Goal: Task Accomplishment & Management: Contribute content

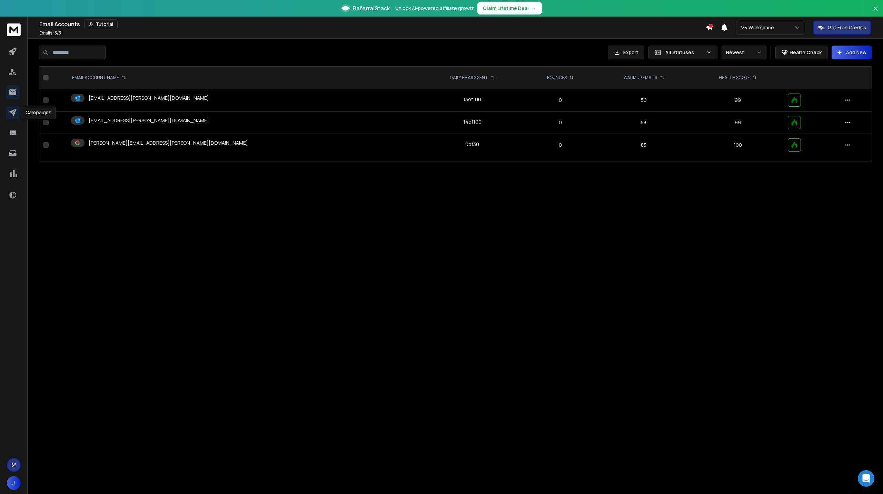
click at [16, 112] on icon at bounding box center [13, 112] width 8 height 8
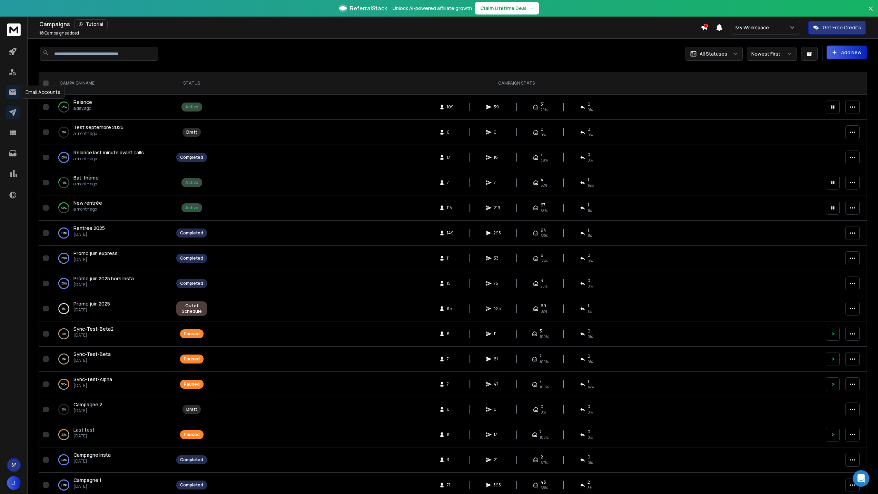
click at [13, 96] on link at bounding box center [13, 92] width 14 height 14
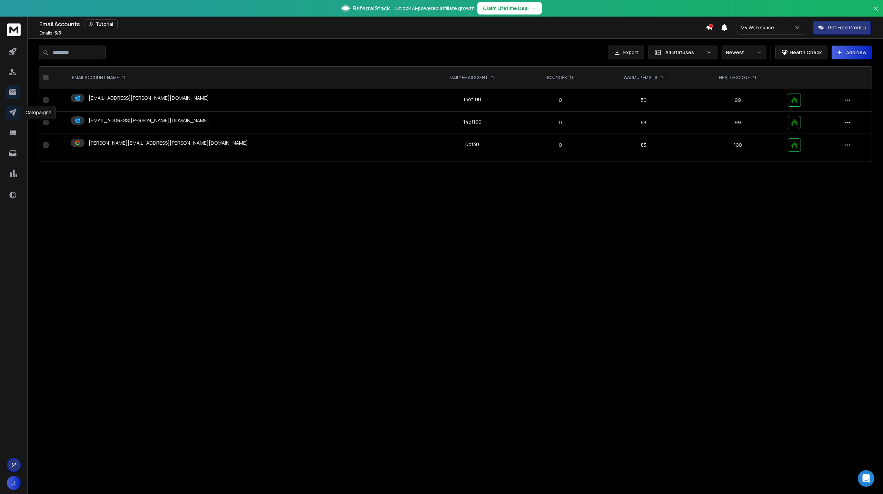
click at [9, 115] on icon at bounding box center [13, 112] width 8 height 8
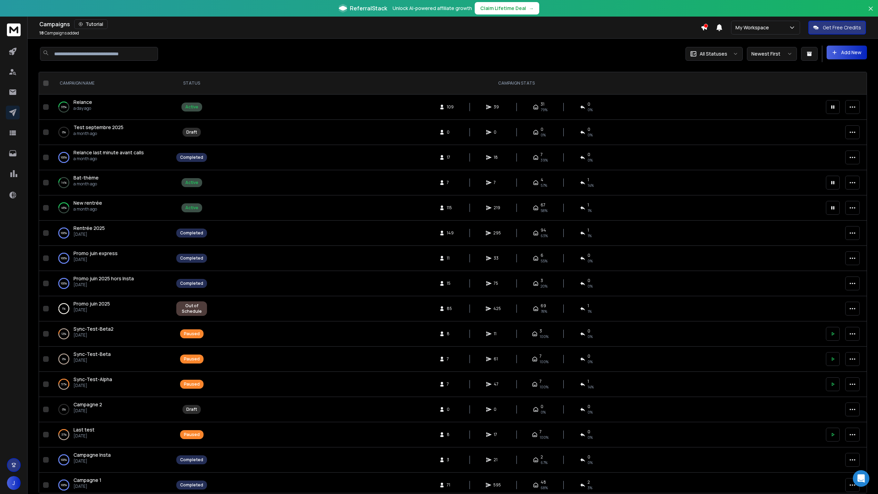
click at [86, 104] on span "Relance" at bounding box center [82, 102] width 19 height 7
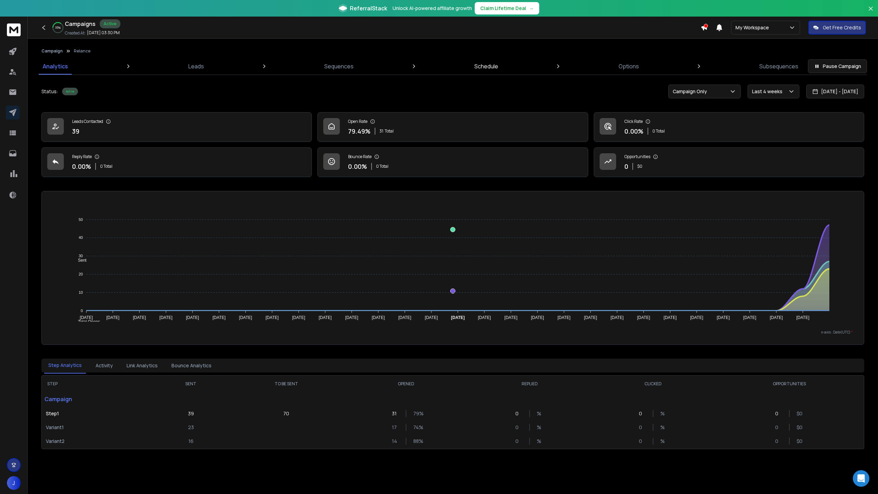
click at [492, 71] on link "Schedule" at bounding box center [486, 66] width 32 height 17
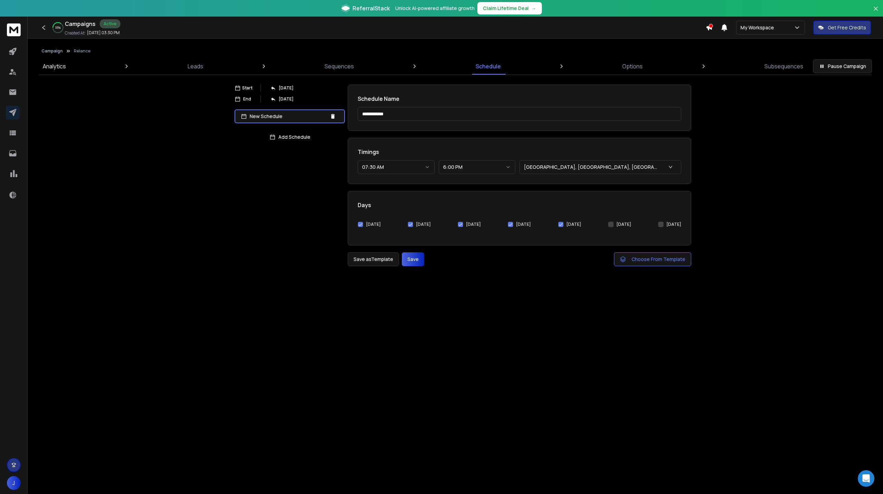
click at [56, 66] on p "Analytics" at bounding box center [54, 66] width 23 height 8
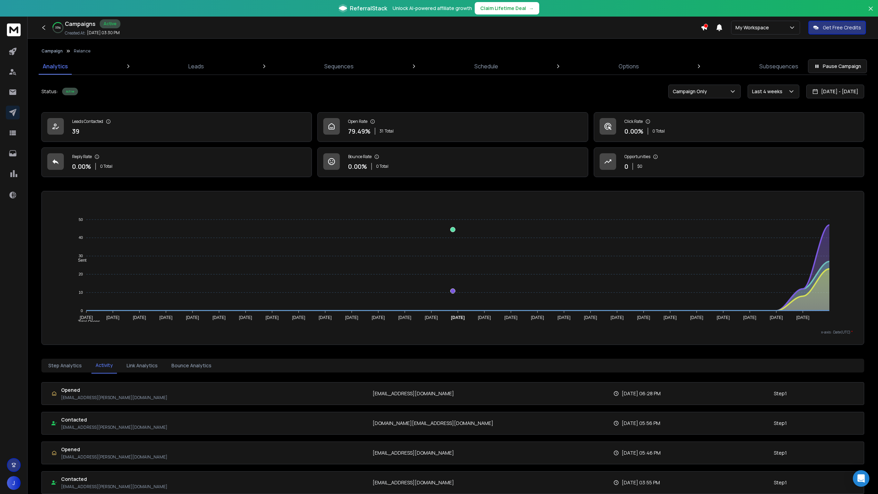
click at [113, 367] on button "Activity" at bounding box center [104, 365] width 26 height 16
click at [355, 68] on link "Sequences" at bounding box center [339, 66] width 38 height 17
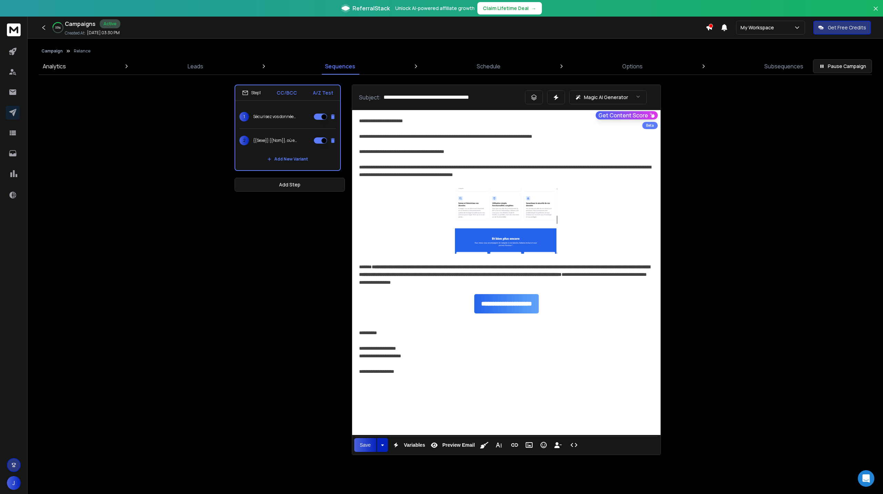
click at [59, 69] on p "Analytics" at bounding box center [54, 66] width 23 height 8
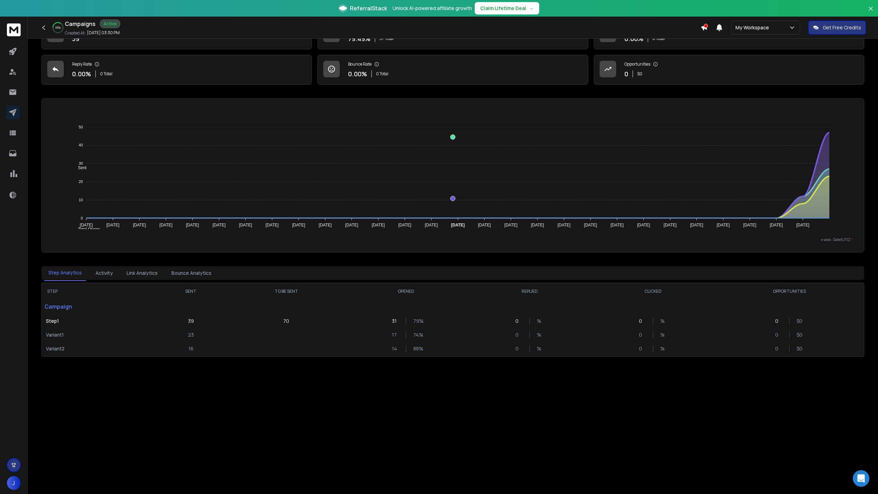
scroll to position [94, 0]
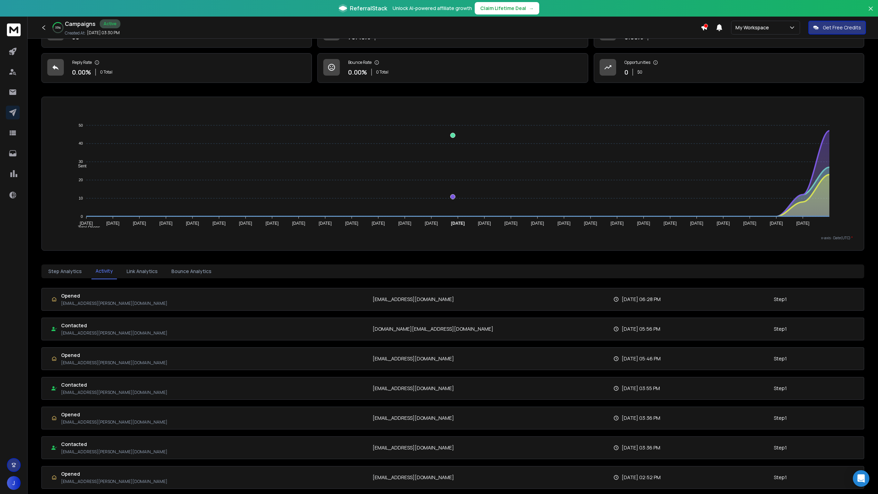
click at [108, 268] on button "Activity" at bounding box center [104, 271] width 26 height 16
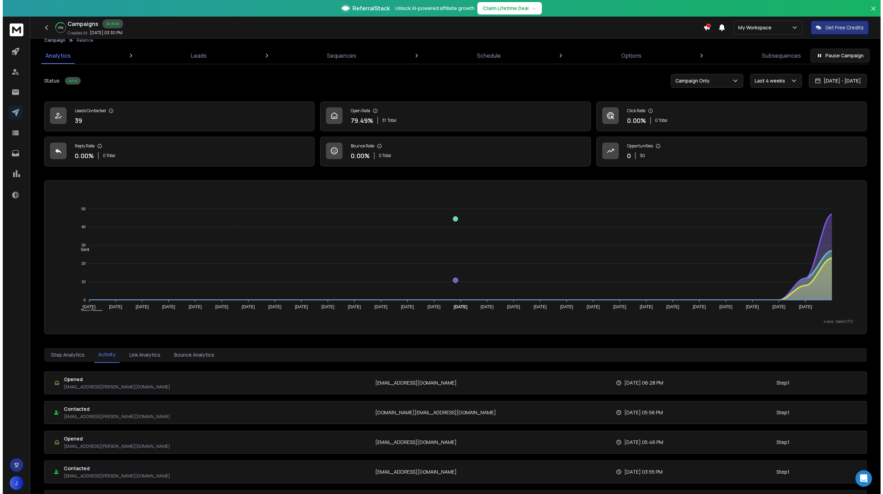
scroll to position [0, 0]
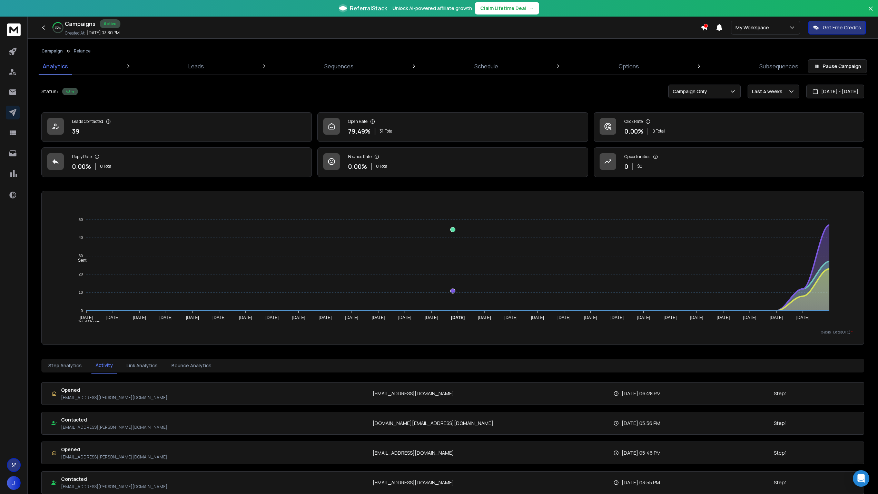
click at [75, 363] on button "Step Analytics" at bounding box center [65, 365] width 42 height 15
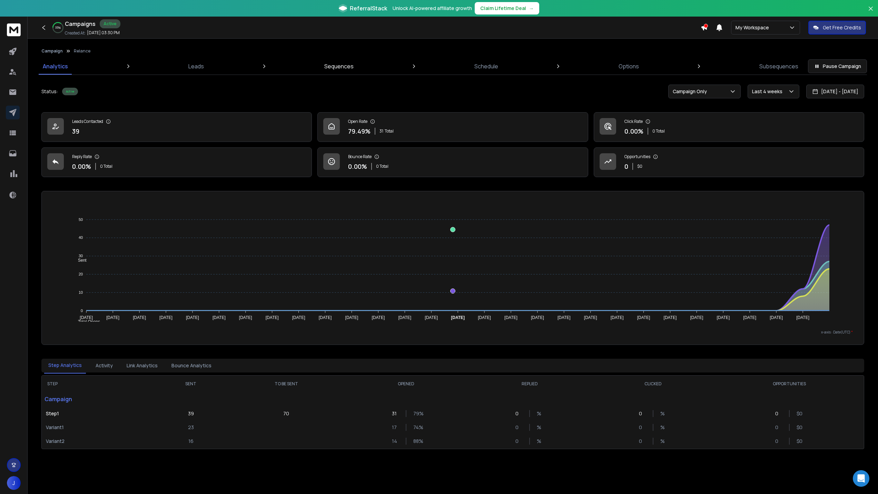
click at [336, 68] on p "Sequences" at bounding box center [338, 66] width 29 height 8
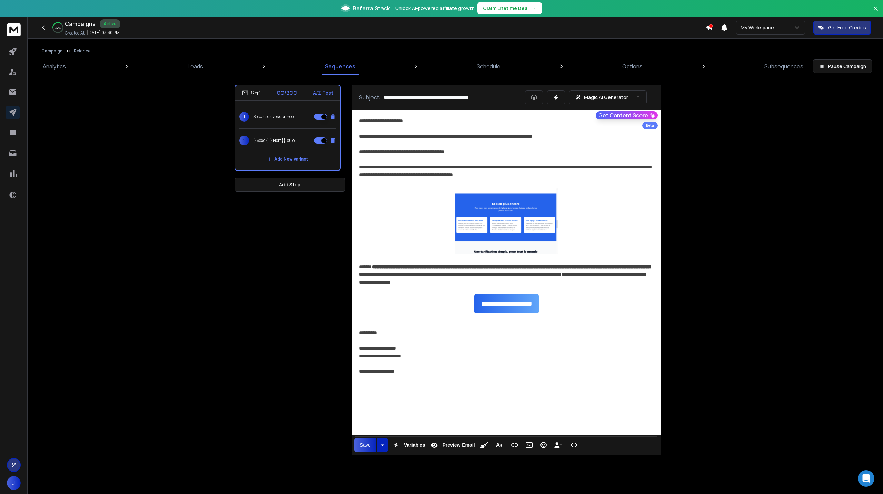
click at [281, 138] on p "{{Sexe}} {{Nom}}, où en êtes-vous avec le RGPD ?" at bounding box center [275, 141] width 44 height 6
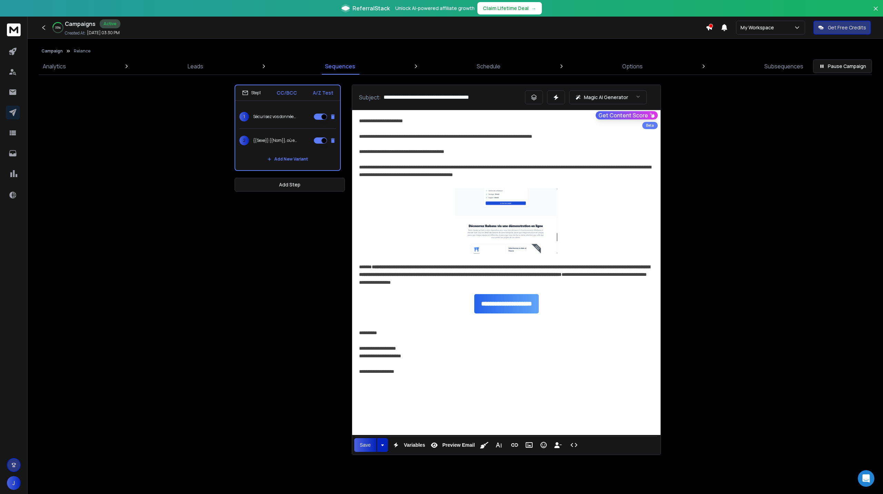
type input "**********"
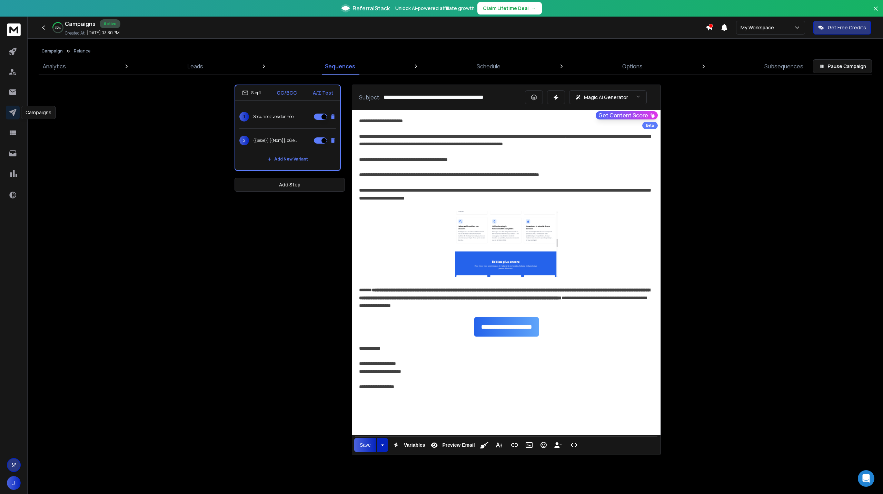
click at [12, 116] on icon at bounding box center [13, 112] width 8 height 8
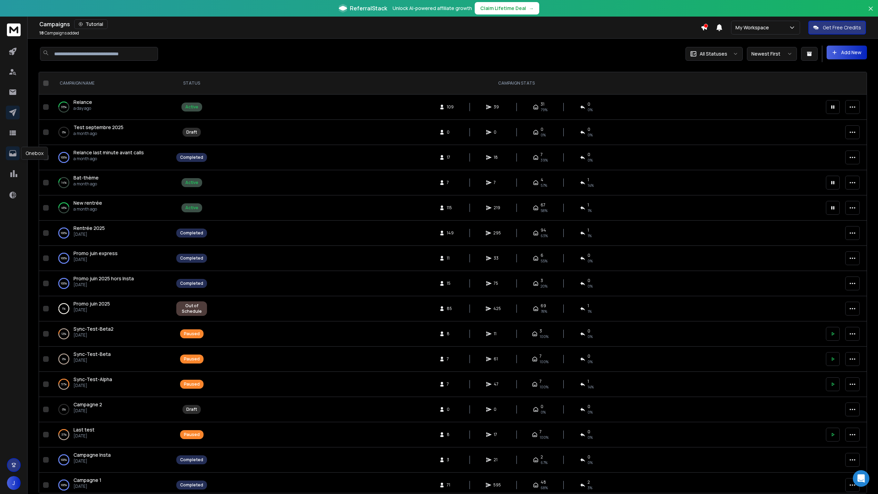
click at [15, 155] on icon at bounding box center [12, 153] width 7 height 6
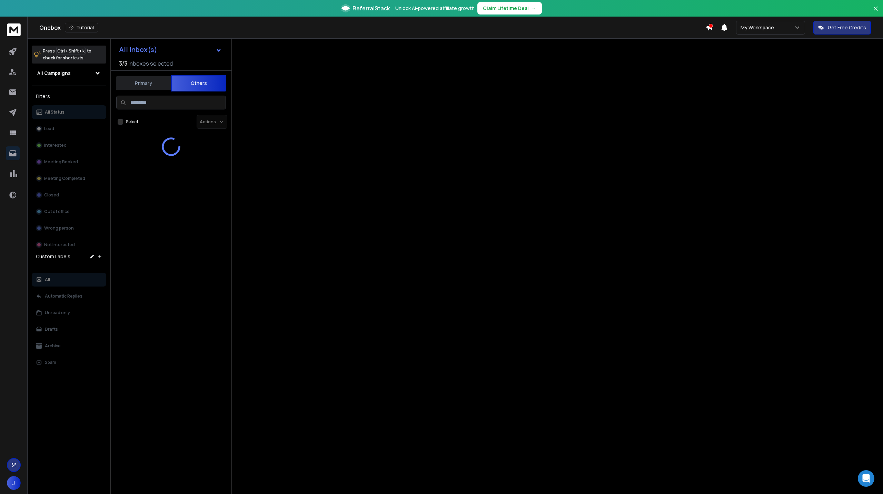
click at [201, 83] on button "Others" at bounding box center [198, 83] width 55 height 17
click at [143, 79] on button "Primary" at bounding box center [143, 83] width 55 height 17
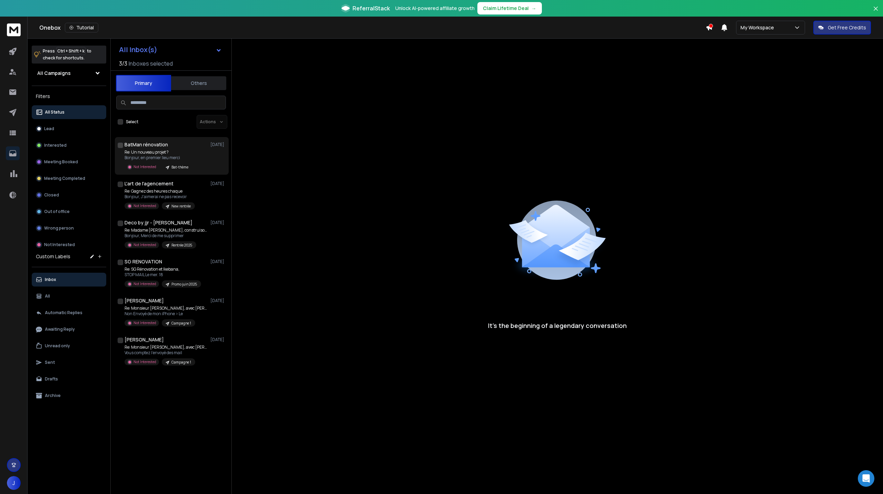
click at [157, 146] on h1 "BatMan rénovation" at bounding box center [146, 144] width 43 height 7
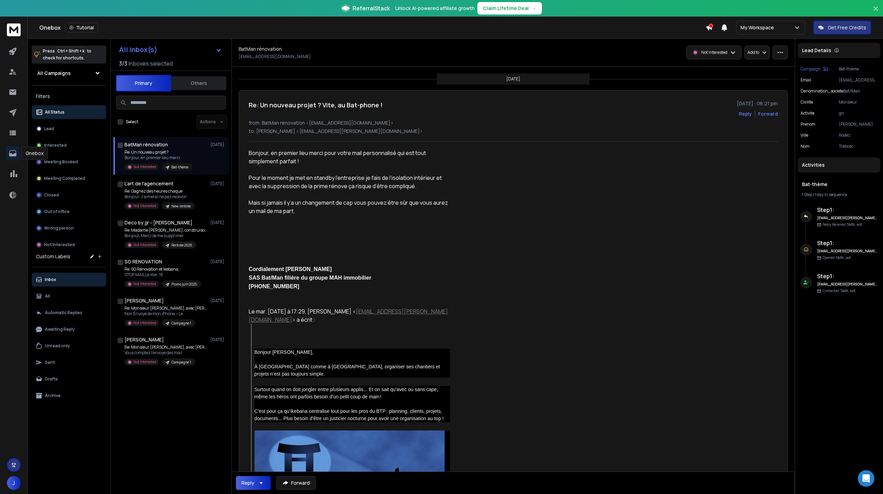
click at [11, 155] on icon at bounding box center [12, 153] width 7 height 6
click at [12, 118] on link at bounding box center [13, 113] width 14 height 14
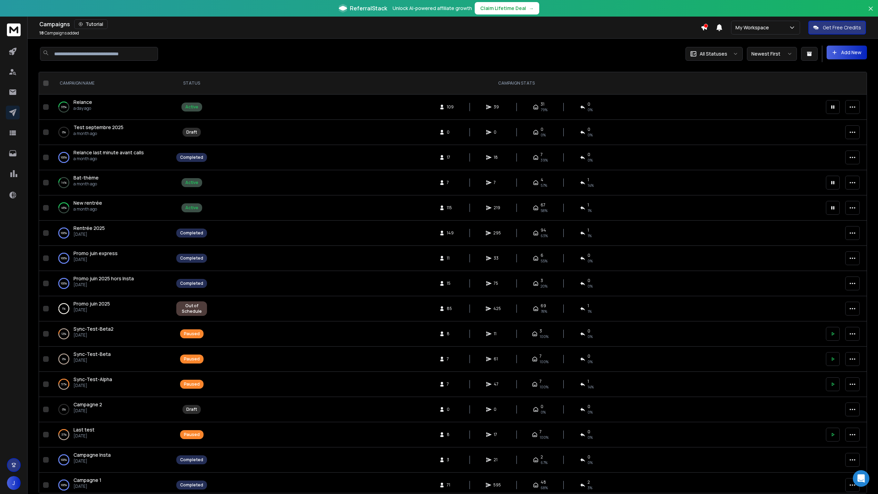
click at [90, 205] on span "New rentrée" at bounding box center [87, 202] width 29 height 7
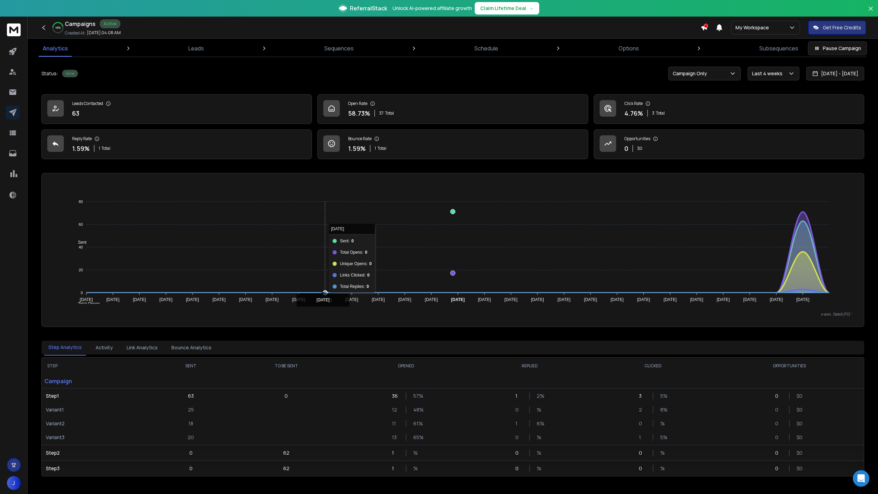
scroll to position [94, 0]
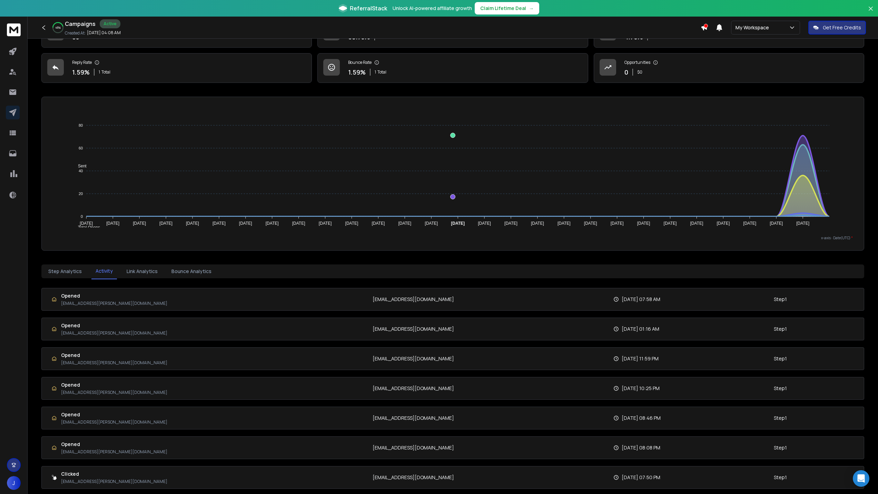
click at [112, 273] on button "Activity" at bounding box center [104, 271] width 26 height 16
click at [67, 273] on button "Step Analytics" at bounding box center [65, 271] width 42 height 15
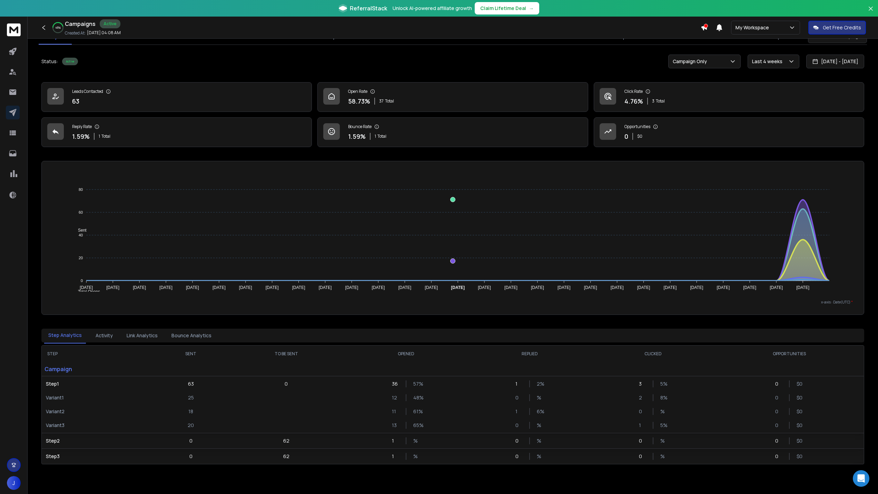
scroll to position [25, 0]
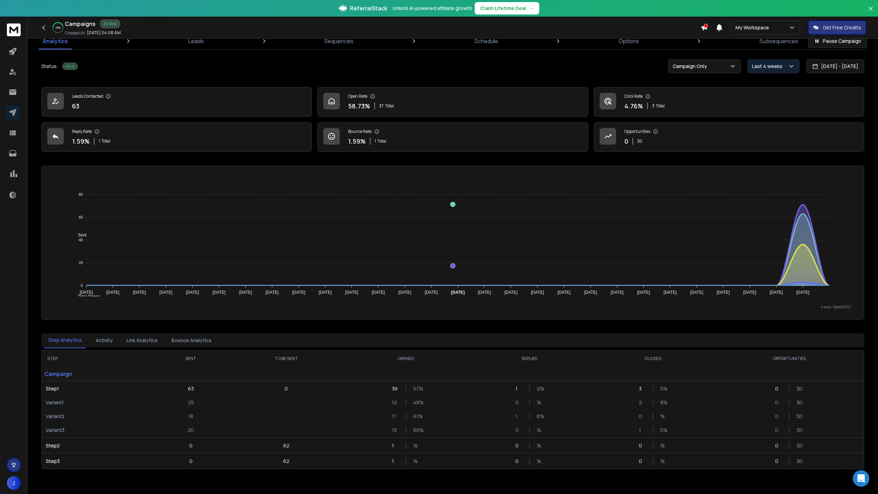
click at [753, 65] on p "Last 4 weeks" at bounding box center [768, 66] width 33 height 7
click at [751, 160] on div "Last 12 months" at bounding box center [755, 158] width 35 height 7
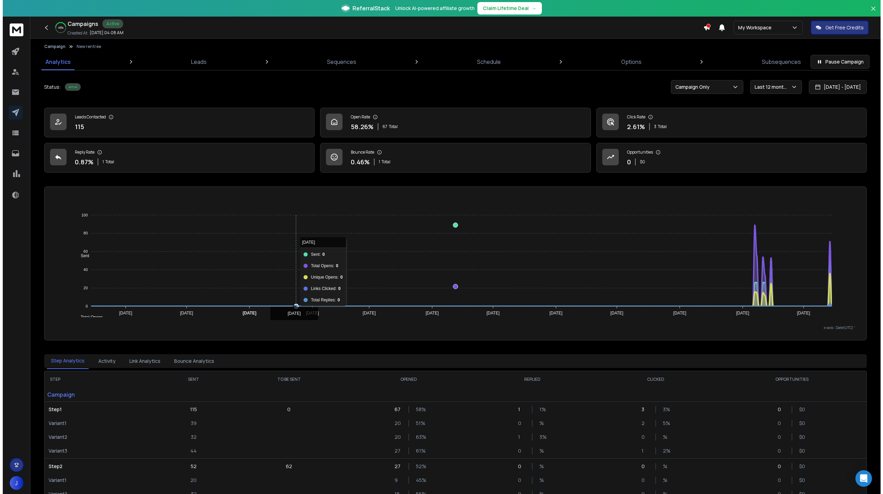
scroll to position [0, 0]
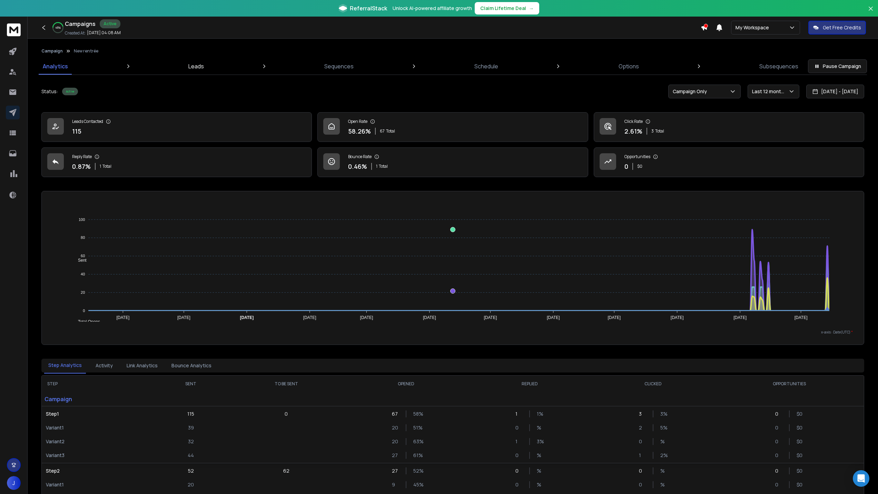
click at [195, 67] on p "Leads" at bounding box center [196, 66] width 16 height 8
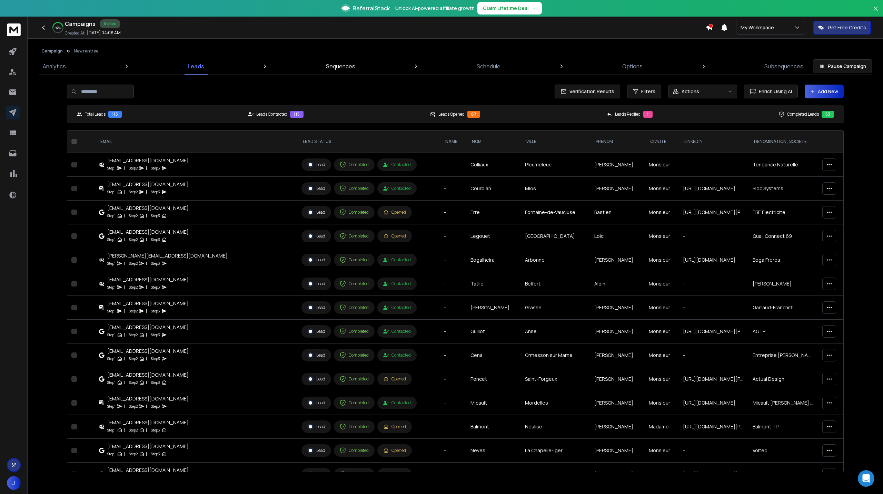
click at [344, 66] on p "Sequences" at bounding box center [340, 66] width 29 height 8
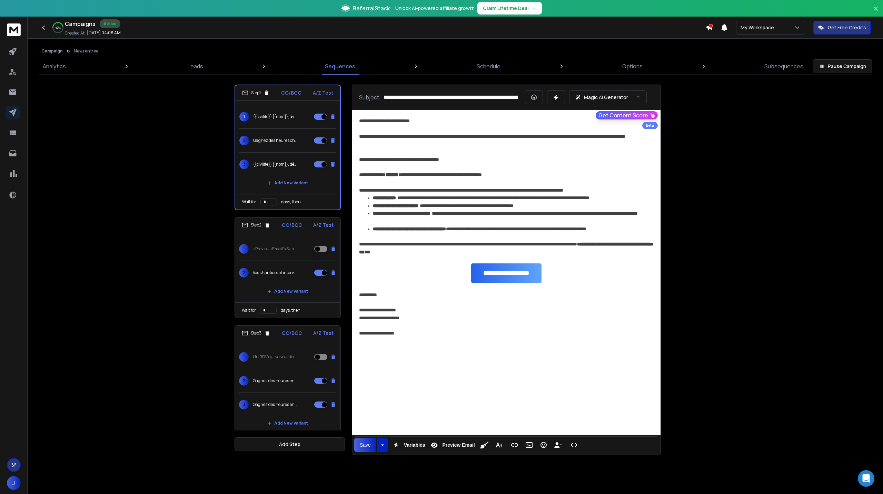
click at [282, 116] on p "{{civilite}} {{nom}}, avec [PERSON_NAME], ne perdez plus de temps sur vos chant…" at bounding box center [275, 117] width 44 height 6
click at [284, 167] on div "3  {{civilite}} {{nom}}, découvrez comment gagner des heures sur vos chantiers" at bounding box center [268, 164] width 58 height 10
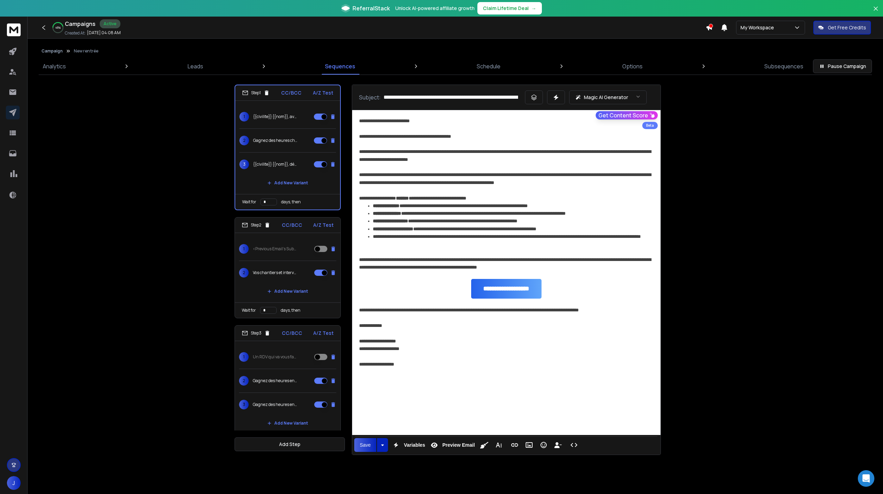
click at [280, 116] on p "{{civilite}} {{nom}}, avec [PERSON_NAME], ne perdez plus de temps sur vos chant…" at bounding box center [275, 117] width 44 height 6
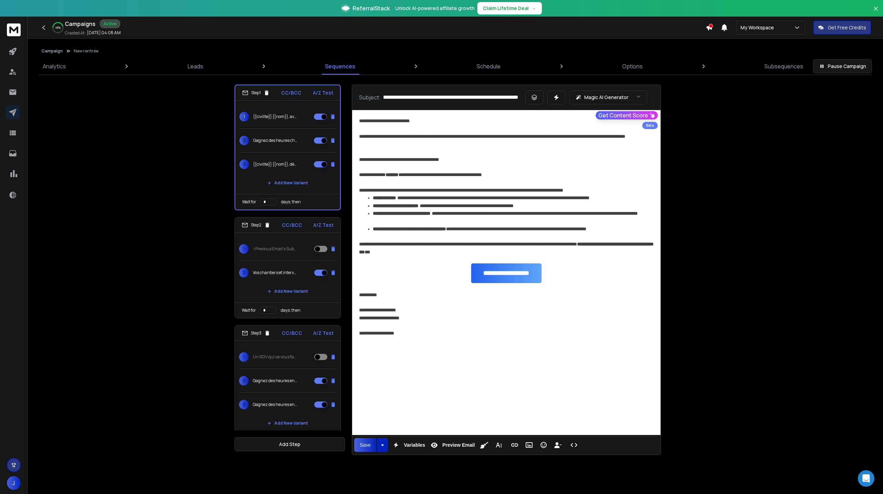
scroll to position [0, 58]
drag, startPoint x: 432, startPoint y: 97, endPoint x: 463, endPoint y: 94, distance: 30.5
click at [463, 94] on input "**********" at bounding box center [451, 97] width 135 height 8
click at [285, 162] on p "{{civilite}} {{nom}}, découvrez comment gagner des heures sur vos chantiers" at bounding box center [275, 164] width 44 height 6
type input "**********"
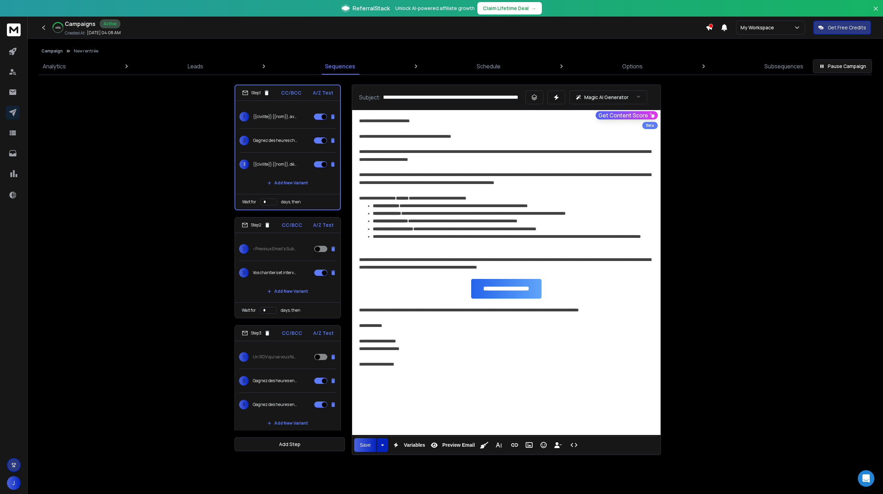
click at [417, 97] on input "**********" at bounding box center [451, 97] width 135 height 8
click at [283, 185] on button "Add New Variant" at bounding box center [288, 183] width 52 height 14
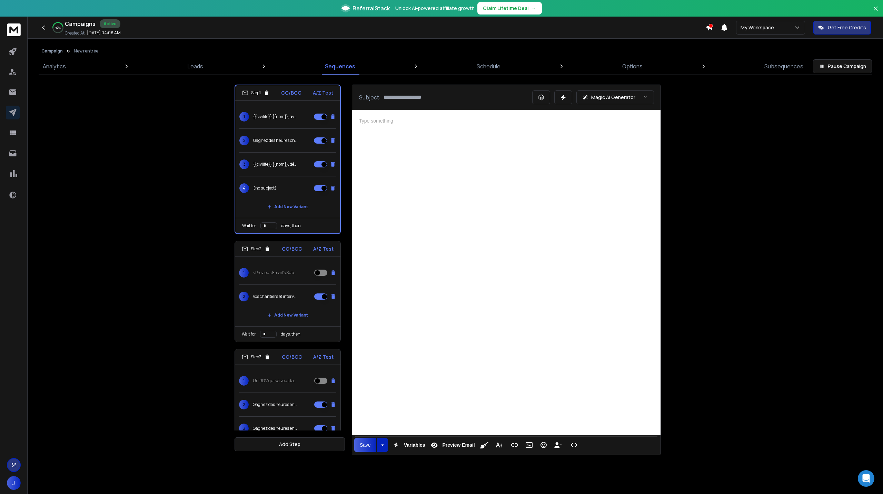
click at [319, 115] on button "button" at bounding box center [320, 117] width 13 height 6
type input "**********"
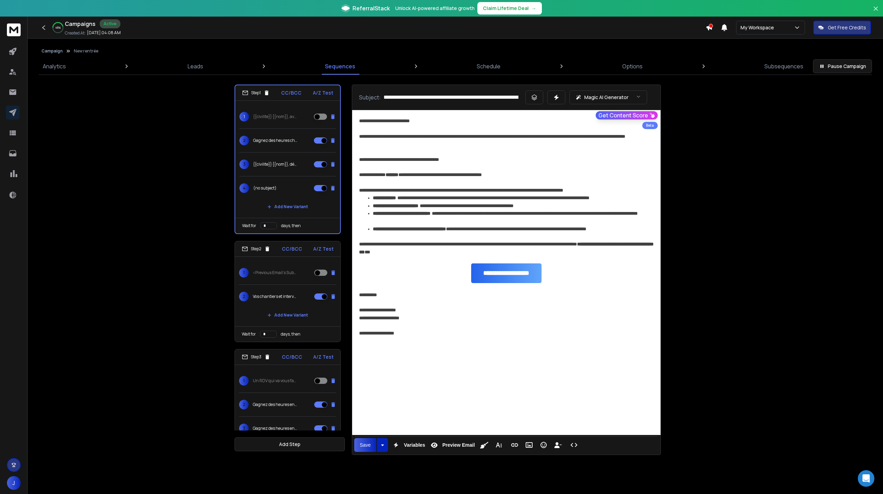
click at [403, 96] on input "**********" at bounding box center [451, 97] width 135 height 8
click at [267, 189] on p "(no subject)" at bounding box center [264, 188] width 23 height 6
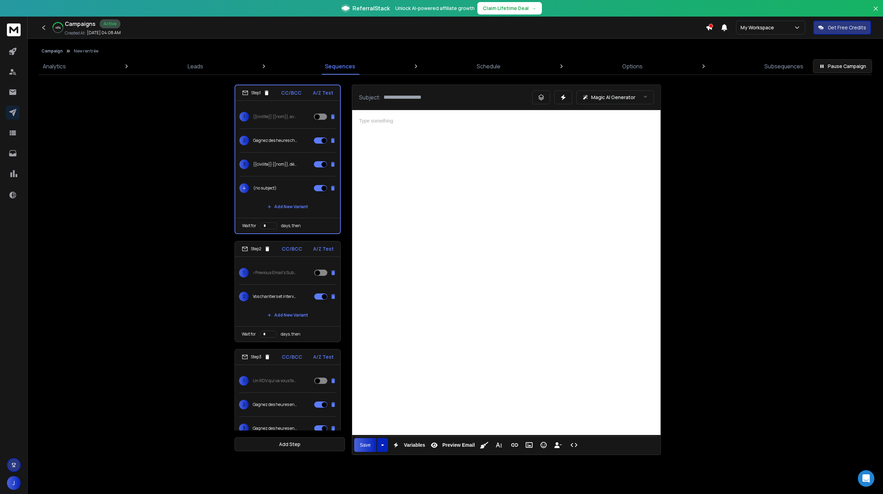
click at [432, 93] on div "Subject: Magic AI Generator" at bounding box center [506, 97] width 308 height 25
click at [431, 97] on input at bounding box center [455, 97] width 142 height 8
paste input "**********"
click at [414, 96] on input "**********" at bounding box center [455, 97] width 142 height 8
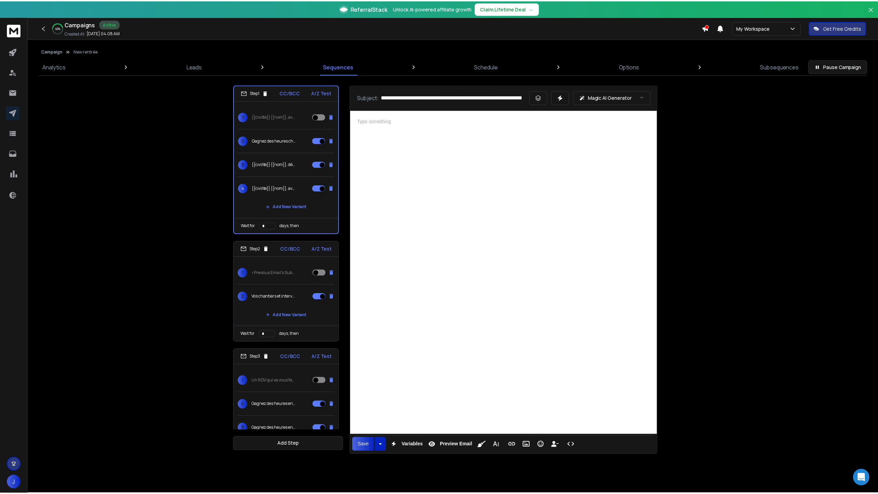
scroll to position [0, 0]
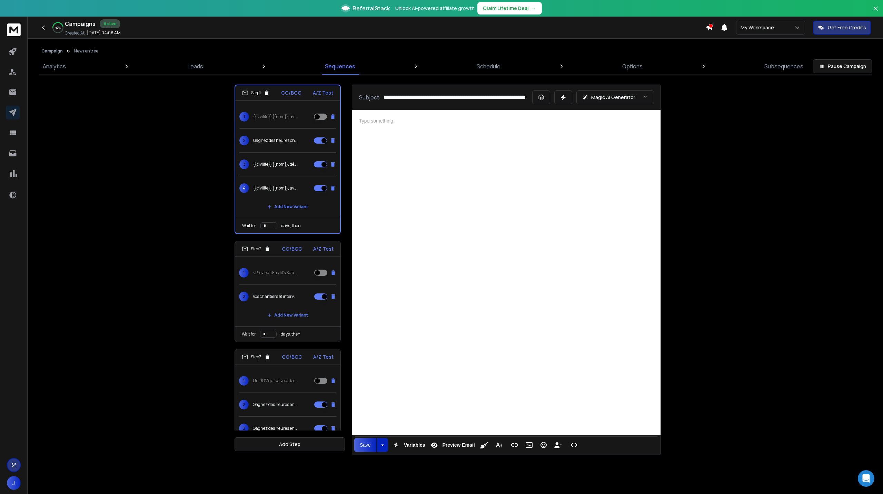
drag, startPoint x: 418, startPoint y: 96, endPoint x: 432, endPoint y: 99, distance: 14.8
click at [432, 99] on input "**********" at bounding box center [455, 97] width 142 height 8
click at [479, 277] on div at bounding box center [506, 272] width 308 height 325
click at [282, 115] on p "{{civilite}} {{nom}}, avec [PERSON_NAME], ne perdez plus de temps sur vos chant…" at bounding box center [275, 117] width 44 height 6
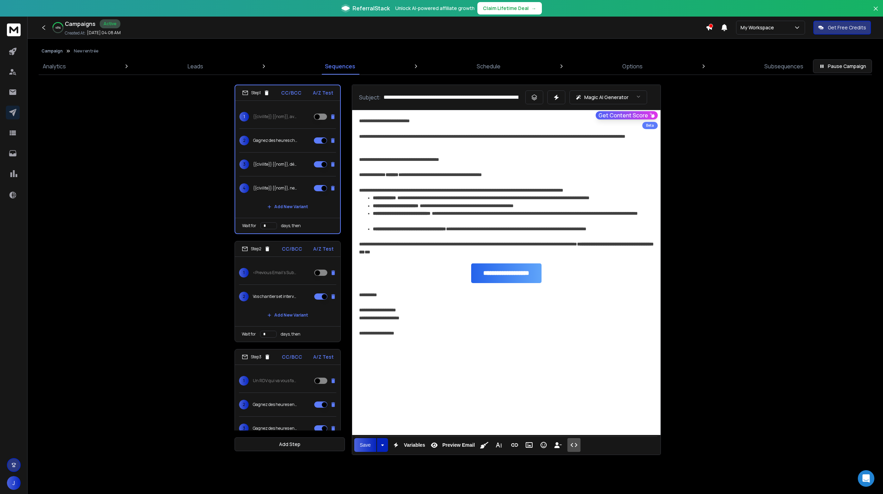
click at [574, 444] on icon "button" at bounding box center [574, 445] width 8 height 8
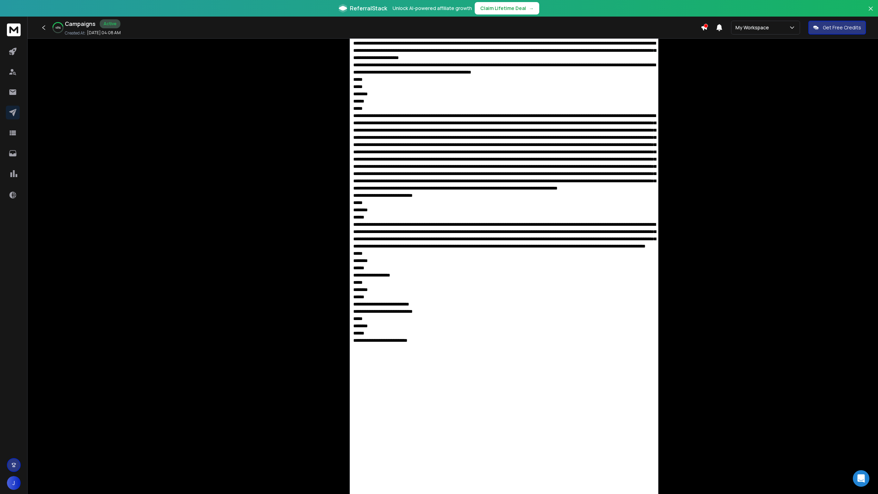
scroll to position [617, 0]
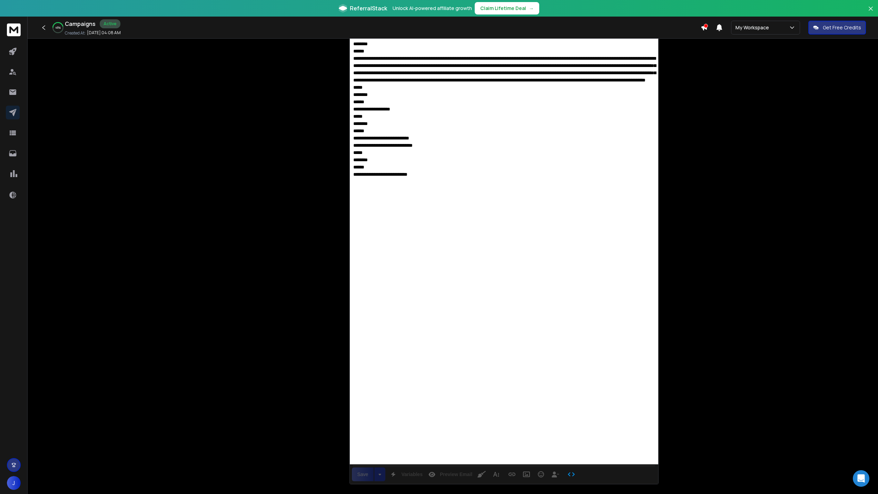
drag, startPoint x: 353, startPoint y: 117, endPoint x: 581, endPoint y: 461, distance: 412.3
click at [574, 474] on icon "button" at bounding box center [571, 474] width 7 height 4
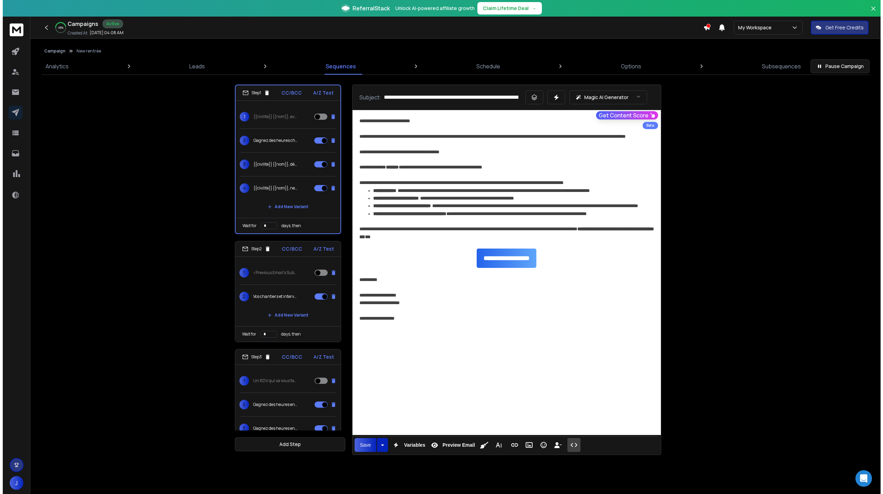
scroll to position [0, 0]
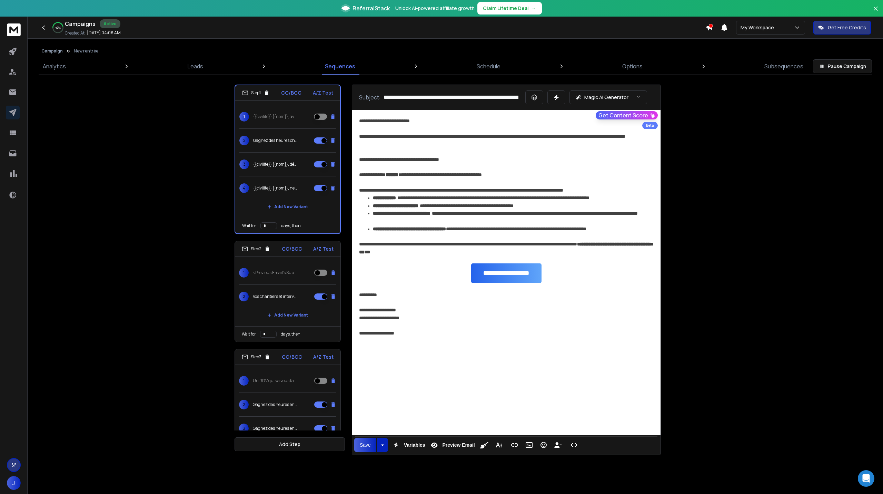
click at [277, 186] on p "{{civilite}} {{nom}}, ne perdez plus de temps sur vos chantiers!" at bounding box center [275, 188] width 44 height 6
type input "**********"
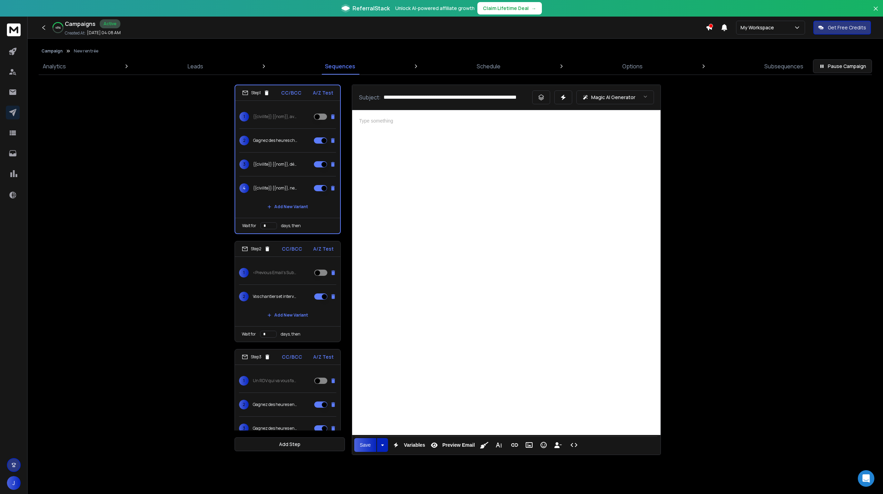
click at [575, 452] on div "Code View" at bounding box center [574, 444] width 14 height 17
click at [576, 446] on icon "button" at bounding box center [574, 445] width 7 height 4
click at [460, 162] on div "Type something" at bounding box center [506, 272] width 308 height 325
click at [405, 125] on div "Type something" at bounding box center [506, 272] width 308 height 325
click at [381, 119] on textarea at bounding box center [506, 117] width 308 height 14
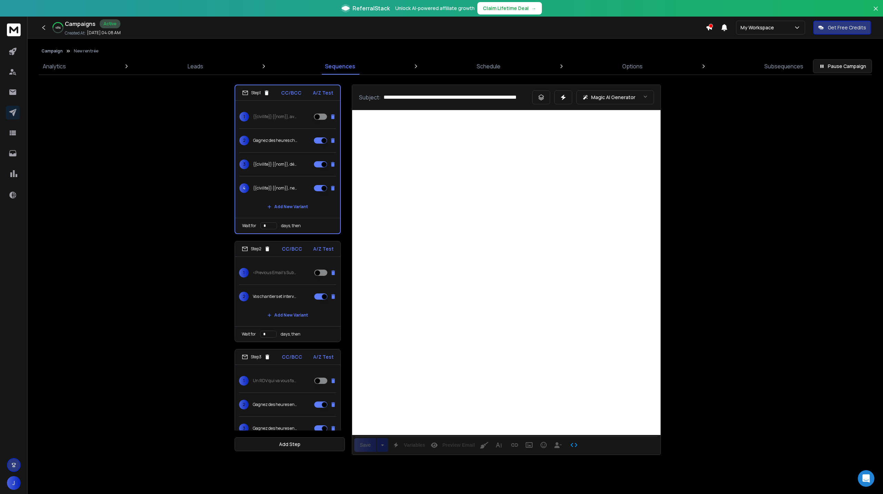
paste textarea "**********"
type textarea "**********"
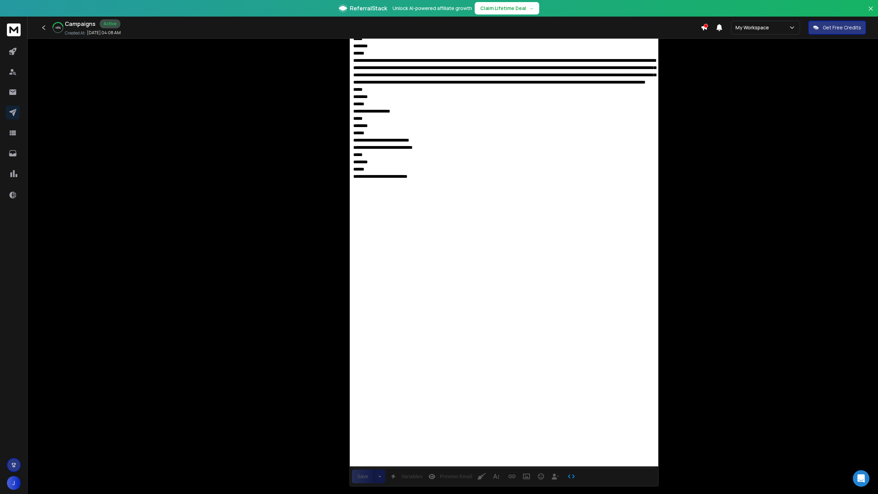
scroll to position [617, 0]
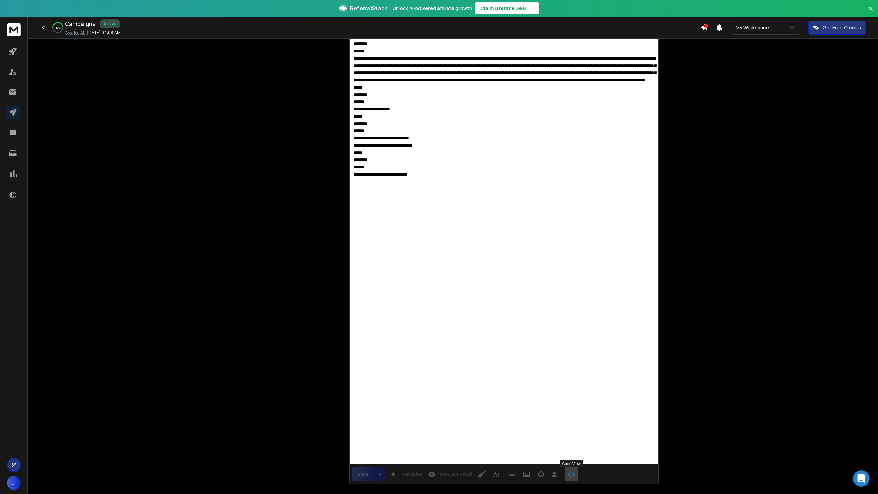
click at [573, 476] on icon "button" at bounding box center [571, 474] width 7 height 4
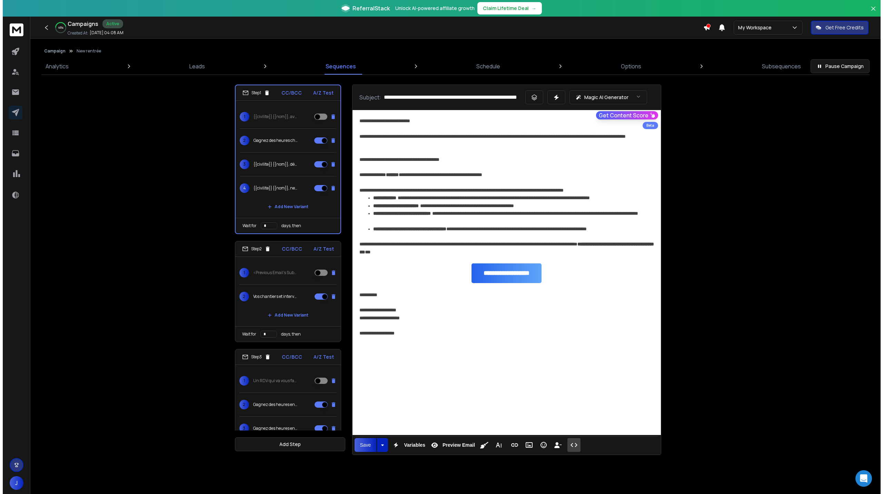
scroll to position [0, 0]
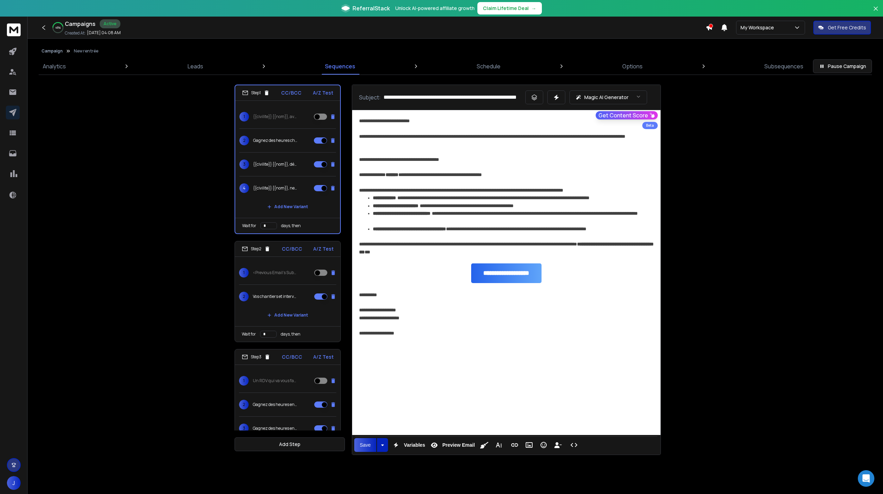
click at [480, 198] on li "**********" at bounding box center [513, 198] width 281 height 8
drag, startPoint x: 479, startPoint y: 198, endPoint x: 487, endPoint y: 197, distance: 8.7
click at [487, 197] on li "**********" at bounding box center [513, 198] width 281 height 8
